Goal: Task Accomplishment & Management: Use online tool/utility

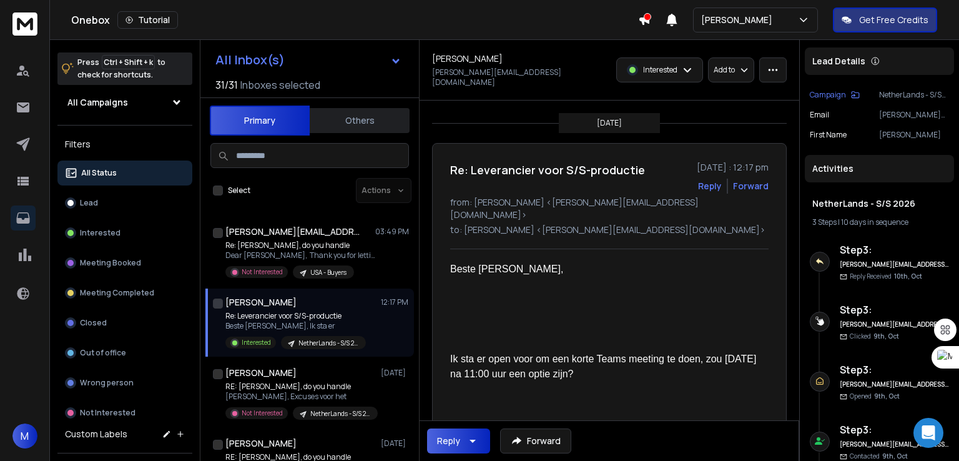
click at [262, 313] on p "Re: Leverancier voor S/S-productie" at bounding box center [295, 316] width 140 height 10
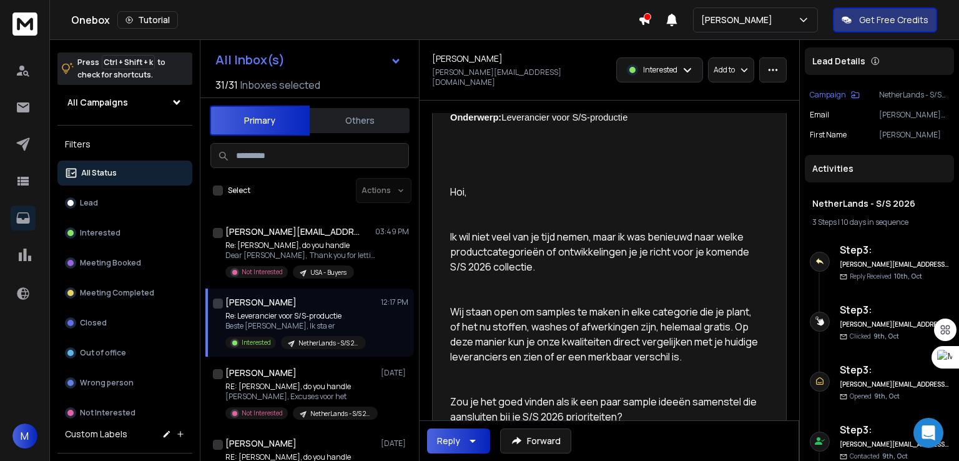
scroll to position [1436, 0]
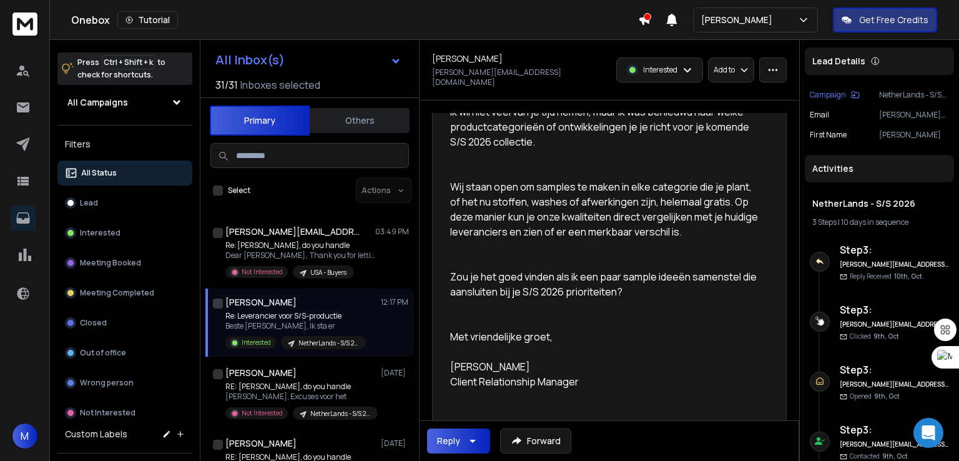
click at [863, 262] on h6 "franck.visser@zaimpexglobal.com" at bounding box center [894, 264] width 109 height 9
click at [817, 260] on icon at bounding box center [819, 261] width 7 height 6
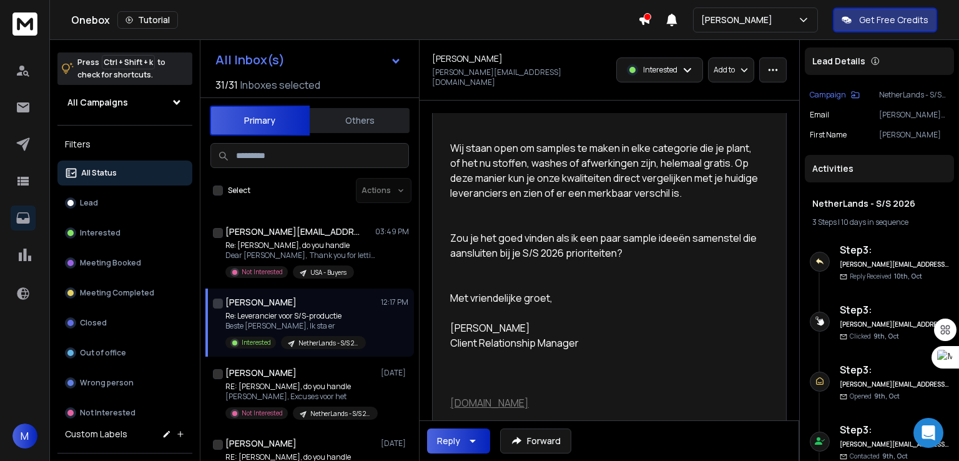
scroll to position [1499, 0]
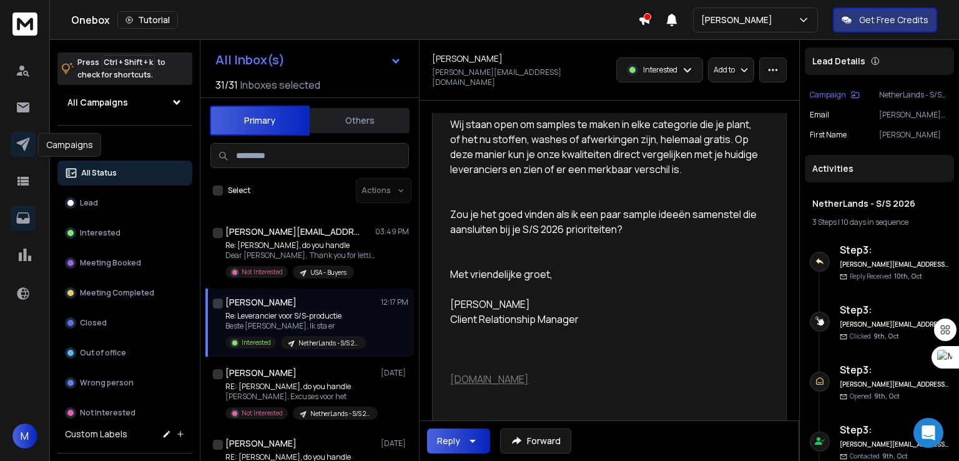
click at [22, 142] on icon at bounding box center [22, 144] width 13 height 13
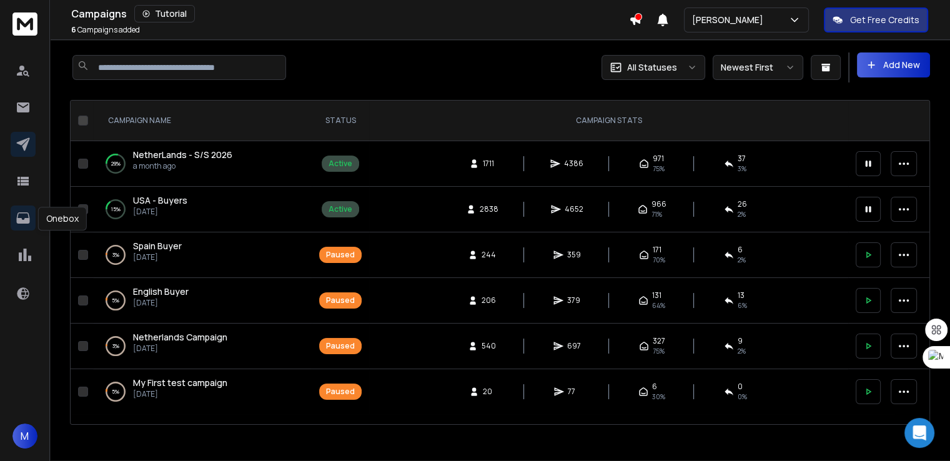
click at [24, 222] on icon at bounding box center [22, 217] width 13 height 11
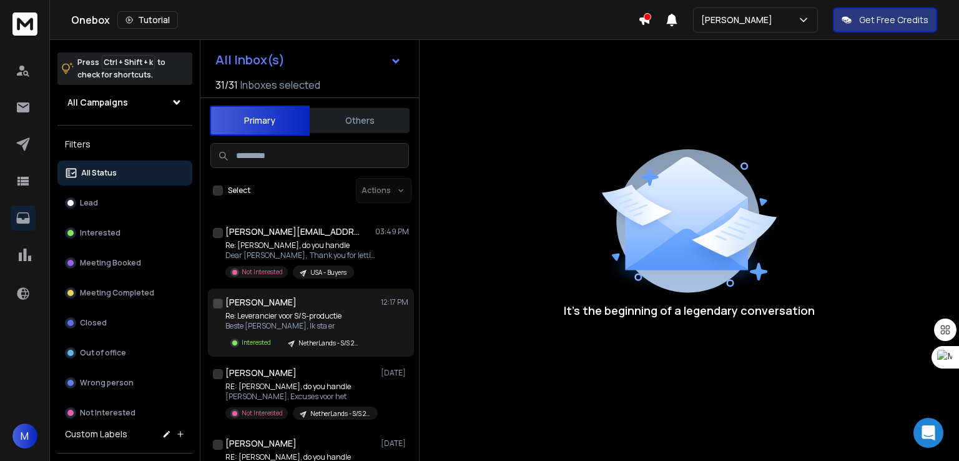
click at [265, 308] on h1 "Paula Gerritsen" at bounding box center [260, 302] width 71 height 12
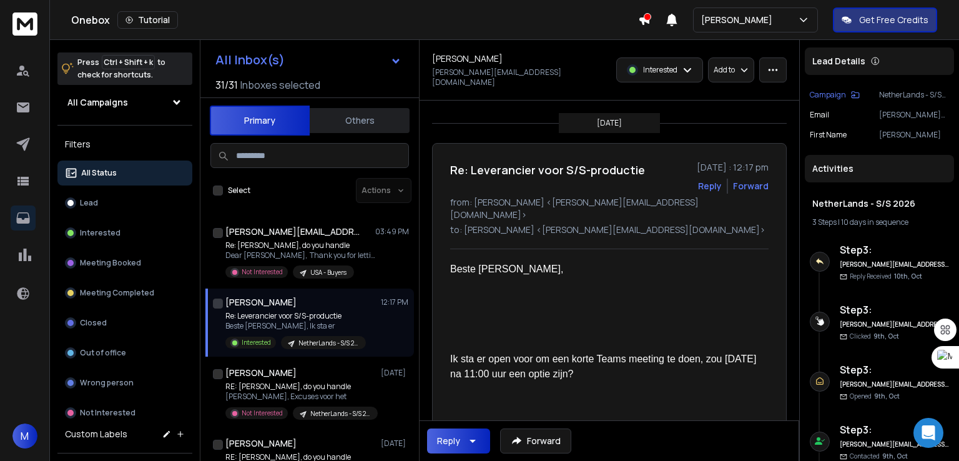
click at [247, 310] on div "Paula Gerritsen 12:17 PM Re: Leverancier voor S/S-productie Beste Franck, Ik st…" at bounding box center [317, 322] width 184 height 53
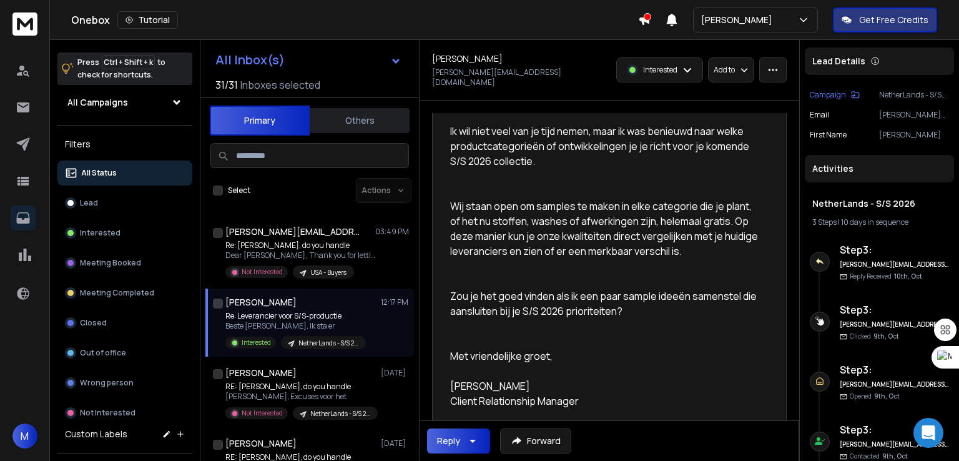
scroll to position [1436, 0]
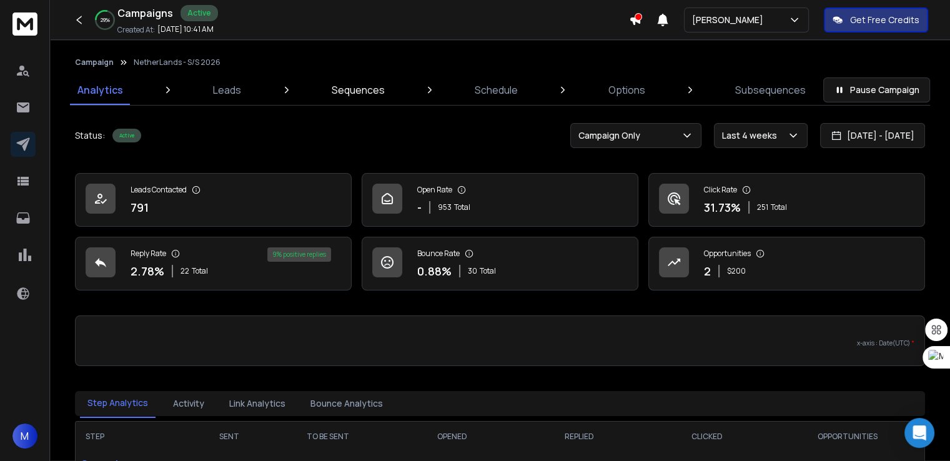
click at [367, 93] on p "Sequences" at bounding box center [358, 89] width 53 height 15
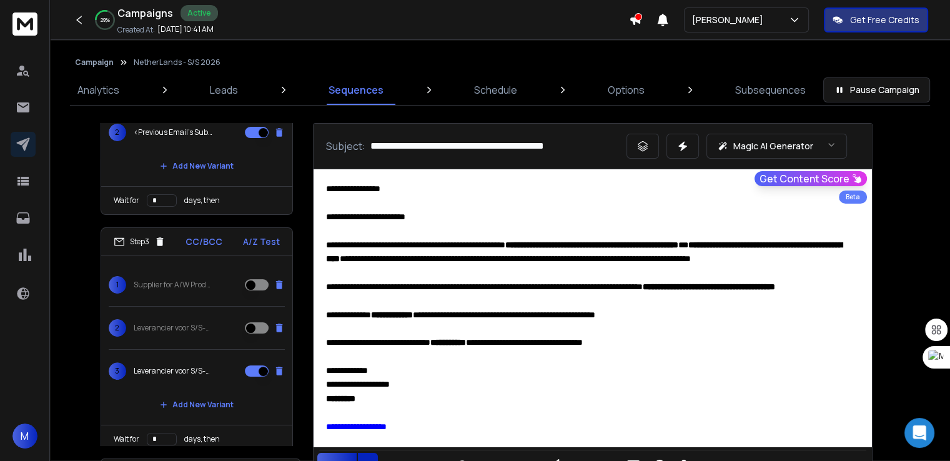
scroll to position [375, 0]
click at [168, 365] on p "Leverancier voor S/S-productie" at bounding box center [174, 370] width 80 height 10
type input "**********"
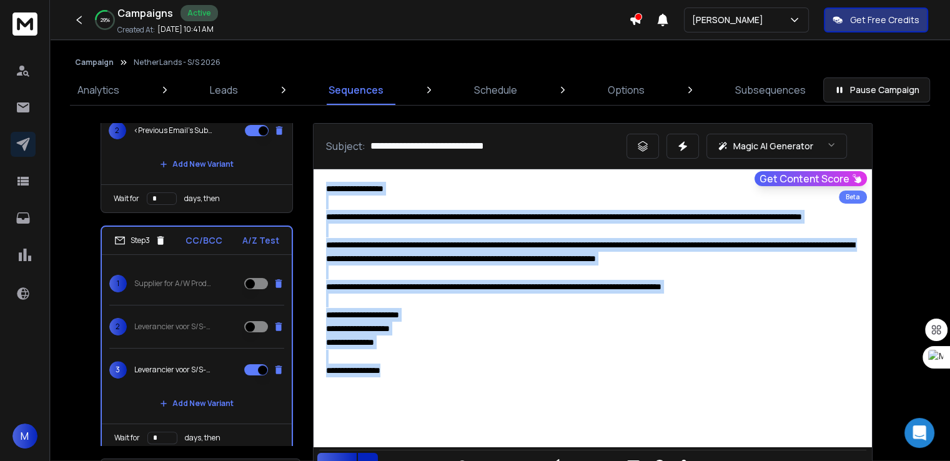
drag, startPoint x: 327, startPoint y: 189, endPoint x: 415, endPoint y: 388, distance: 217.8
click at [415, 388] on div "**********" at bounding box center [592, 307] width 558 height 277
copy div "**********"
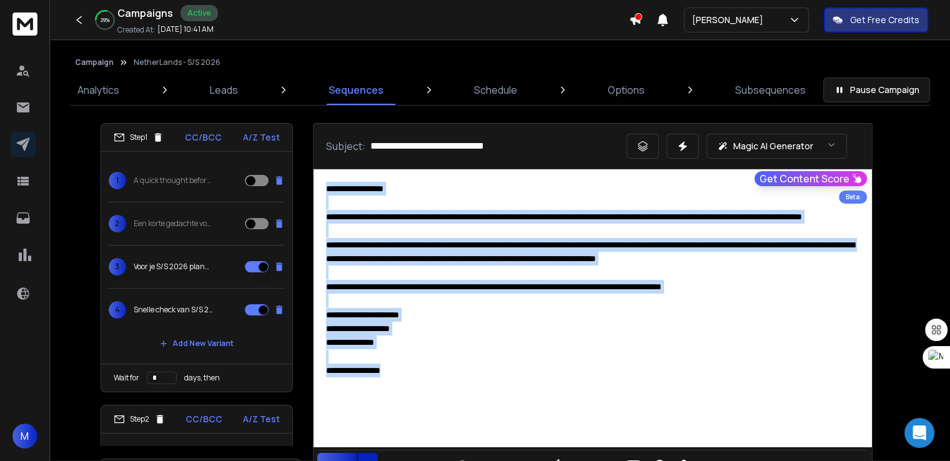
scroll to position [375, 0]
